Goal: Information Seeking & Learning: Understand process/instructions

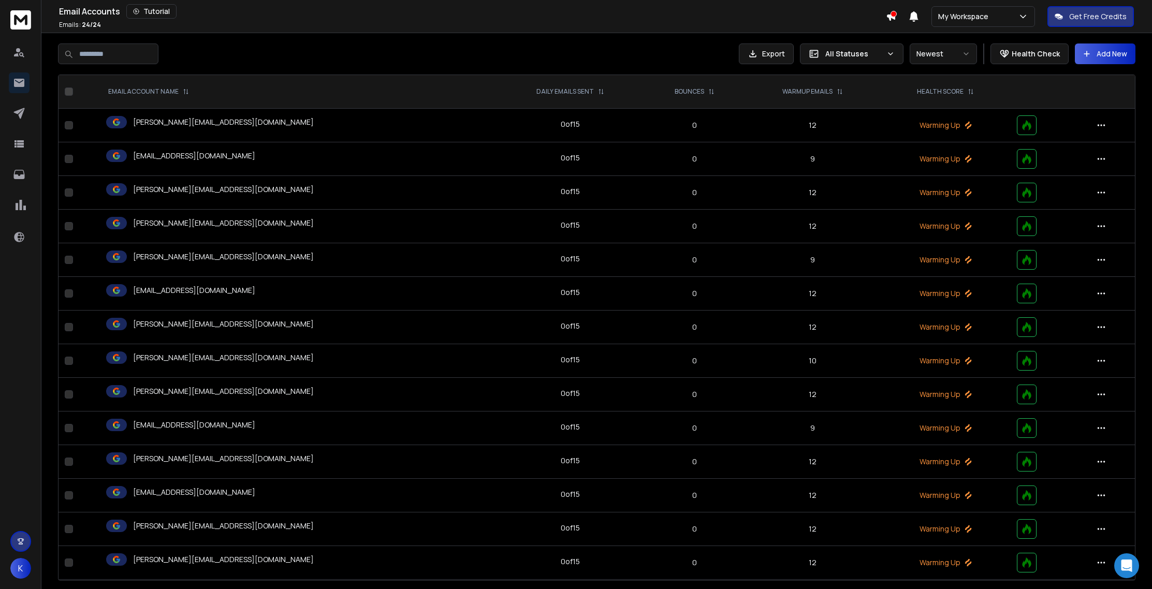
click at [1090, 55] on icon at bounding box center [1086, 53] width 7 height 7
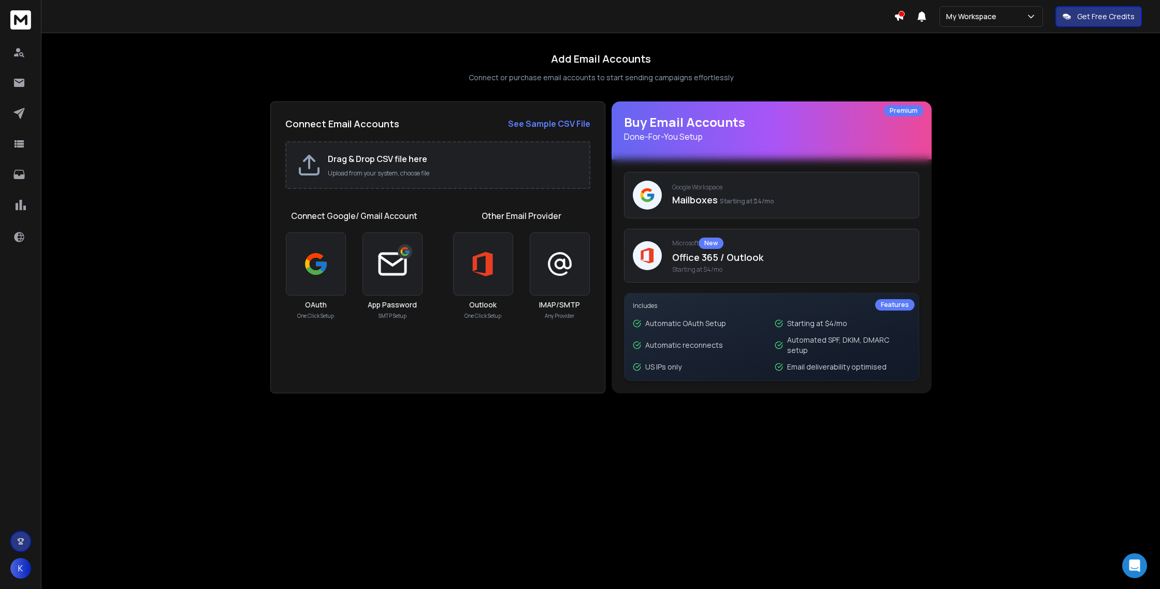
click at [814, 125] on h1 "Buy Email Accounts Done-For-You Setup" at bounding box center [771, 128] width 295 height 29
click at [714, 136] on p "Done-For-You Setup" at bounding box center [771, 136] width 295 height 12
click at [685, 134] on p "Done-For-You Setup" at bounding box center [771, 136] width 295 height 12
click at [647, 143] on div "Premium Buy Email Accounts Done-For-You Setup" at bounding box center [771, 130] width 320 height 58
drag, startPoint x: 785, startPoint y: 324, endPoint x: 852, endPoint y: 327, distance: 67.4
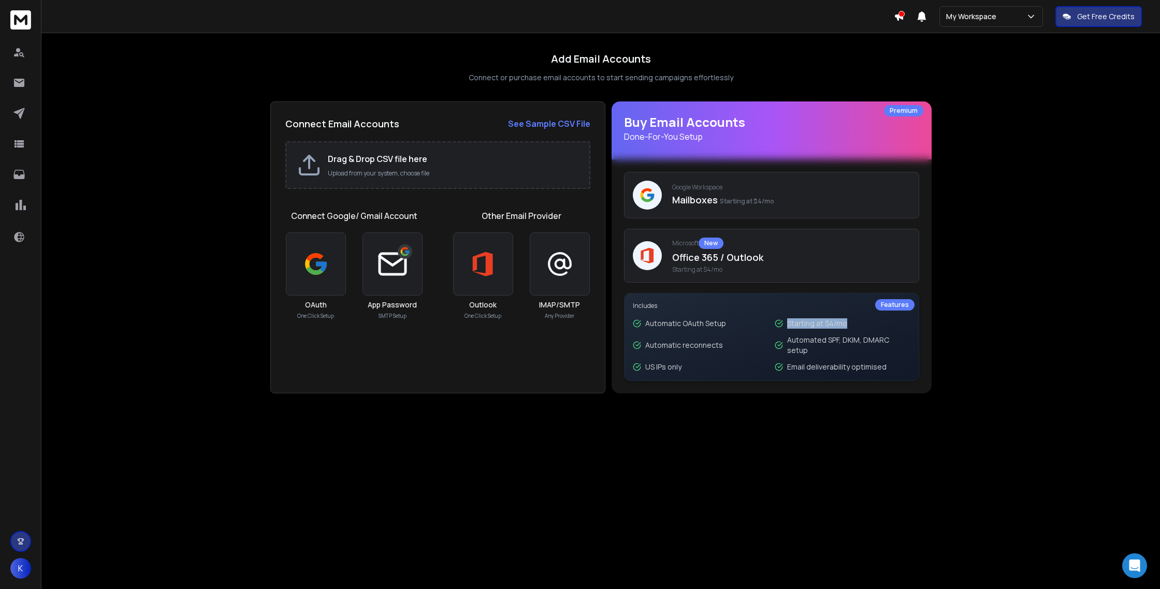
click at [852, 327] on div "Starting at $4/mo" at bounding box center [843, 323] width 136 height 10
click at [1131, 565] on icon "Open Intercom Messenger" at bounding box center [1134, 565] width 12 height 13
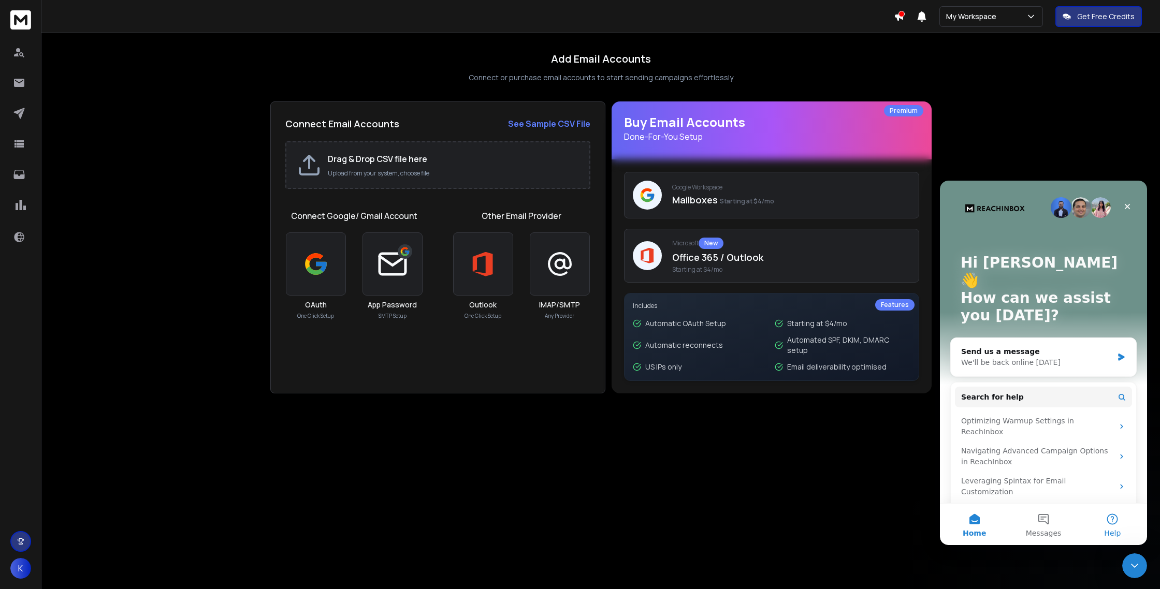
click at [1111, 520] on button "Help" at bounding box center [1112, 524] width 69 height 41
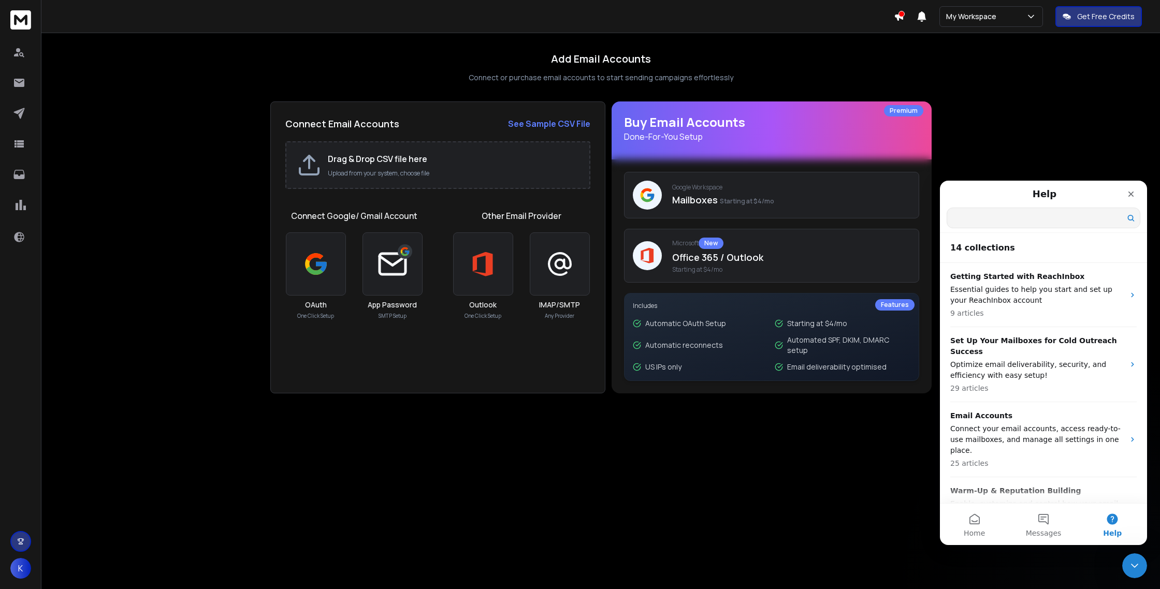
click at [1059, 220] on input "Search for help" at bounding box center [1043, 218] width 193 height 20
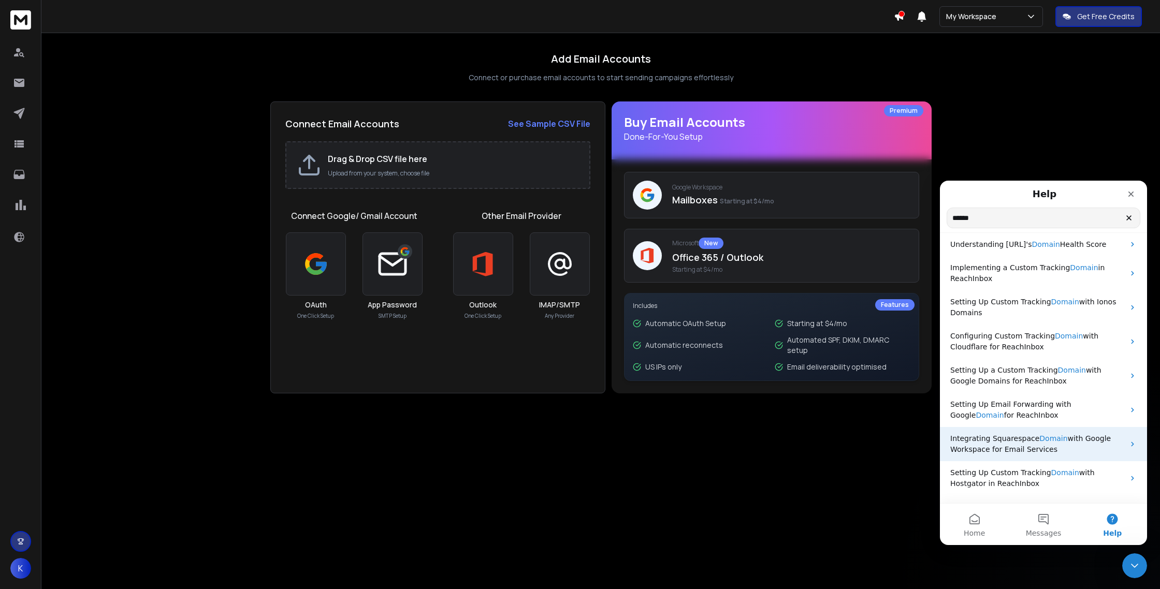
scroll to position [67, 0]
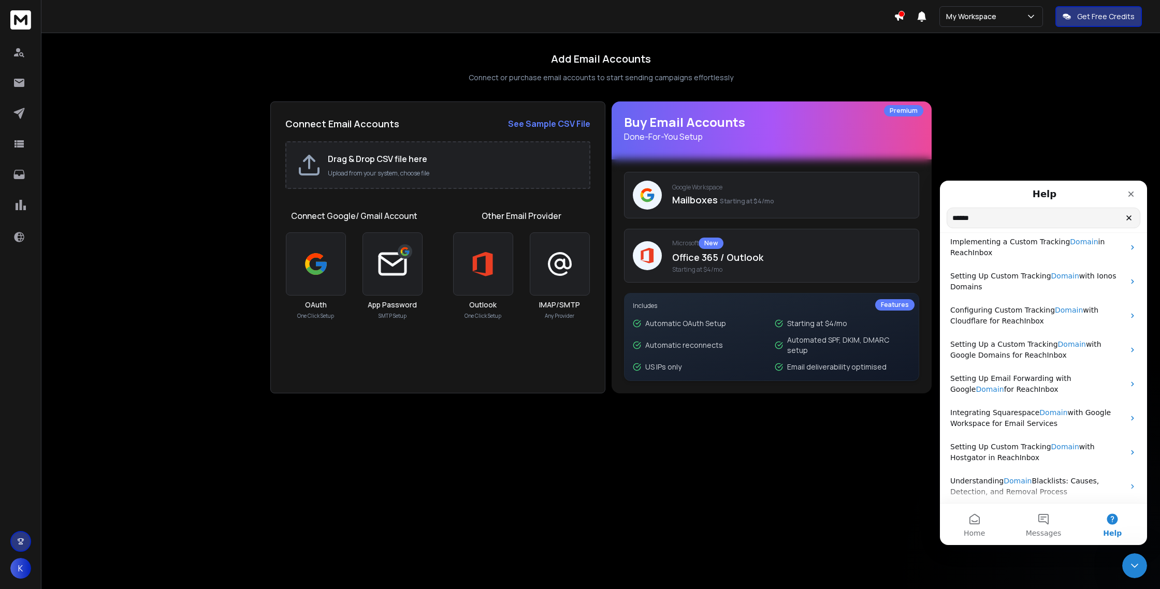
click at [951, 220] on input "******" at bounding box center [1043, 218] width 193 height 20
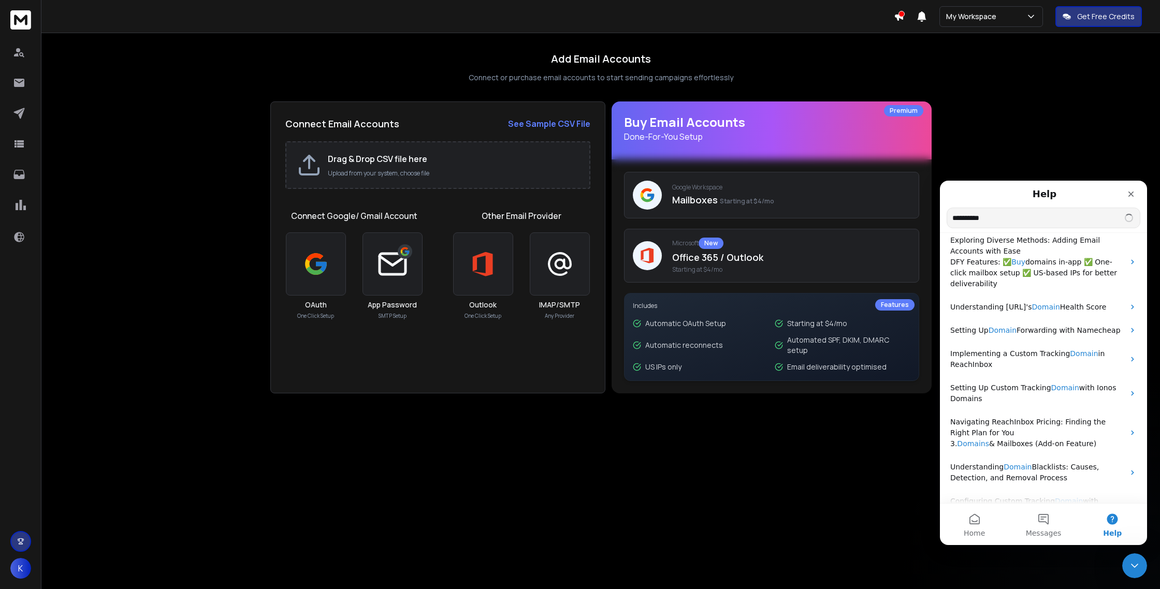
scroll to position [133, 0]
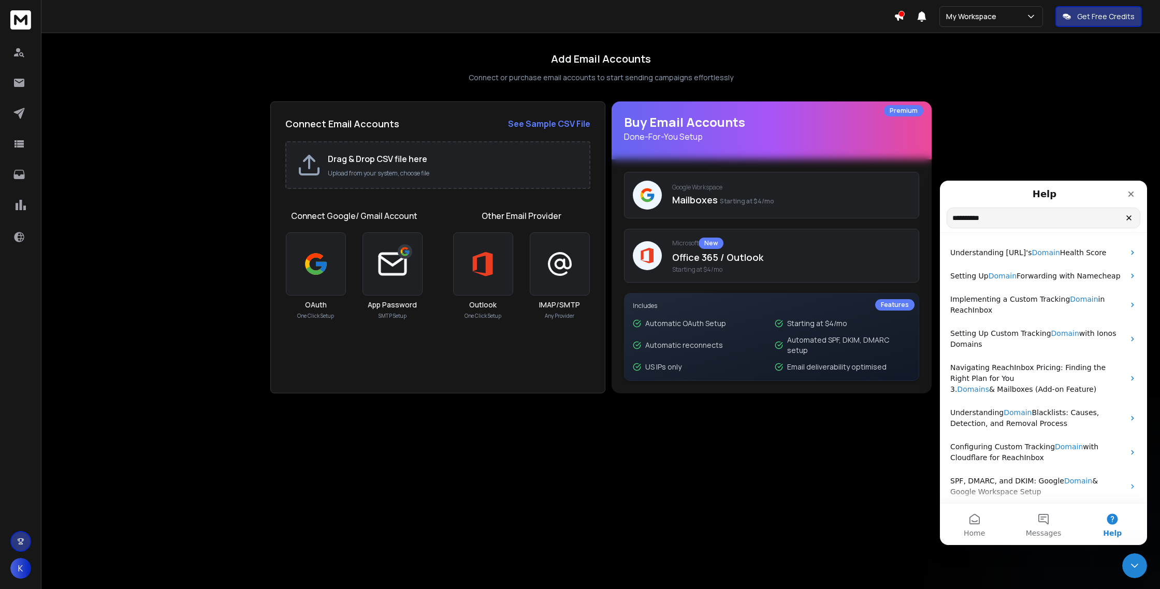
drag, startPoint x: 997, startPoint y: 218, endPoint x: 931, endPoint y: 214, distance: 66.4
click at [940, 214] on html "**********" at bounding box center [1043, 363] width 207 height 365
type input "**********"
click at [1130, 191] on icon "Close" at bounding box center [1131, 194] width 8 height 8
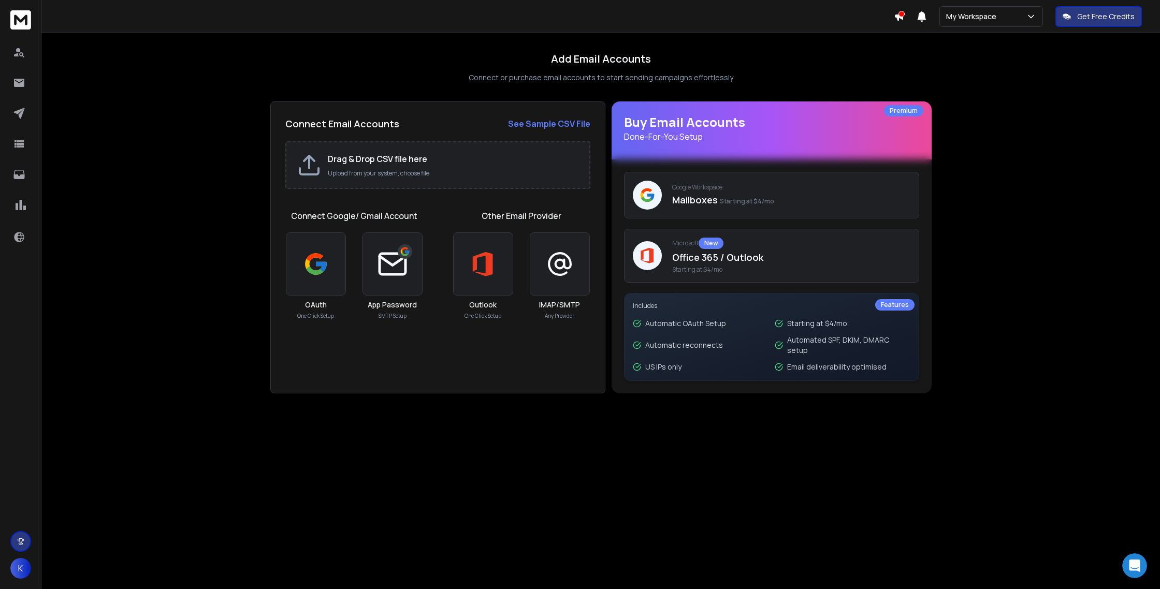
scroll to position [0, 0]
